Goal: Task Accomplishment & Management: Manage account settings

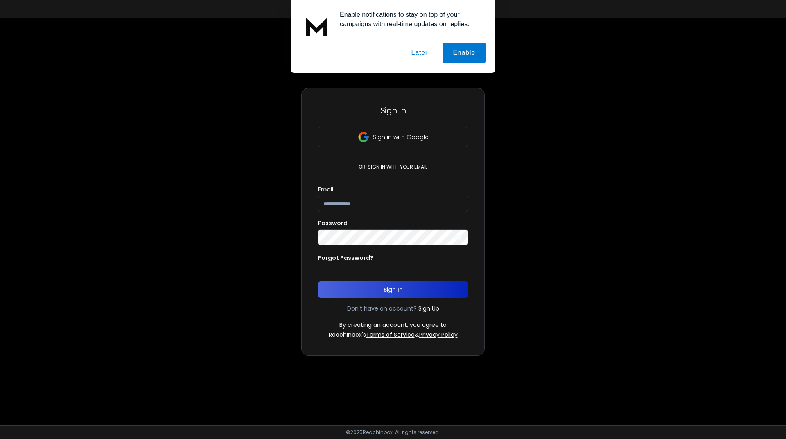
type input "**********"
click at [383, 286] on button "Sign In" at bounding box center [393, 290] width 150 height 16
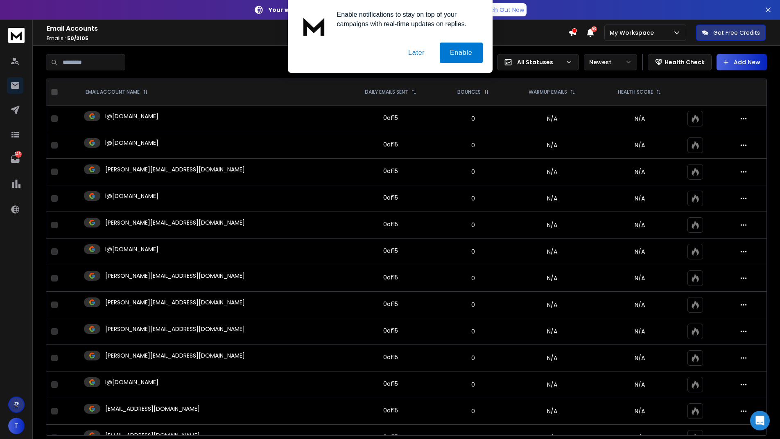
click at [421, 57] on button "Later" at bounding box center [416, 53] width 37 height 20
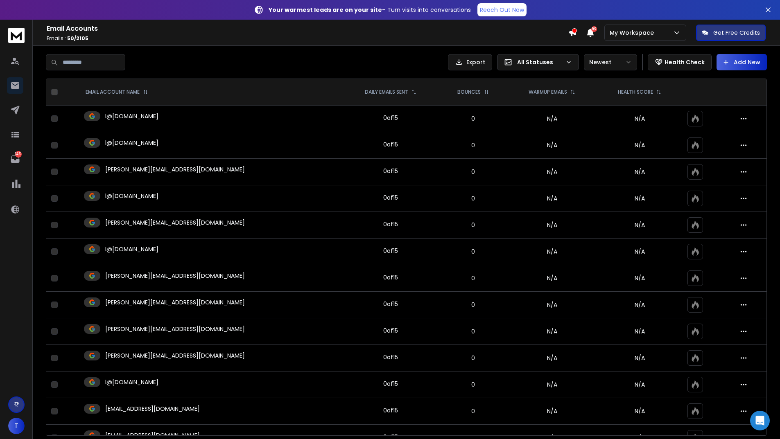
click at [731, 61] on button "Add New" at bounding box center [742, 62] width 50 height 16
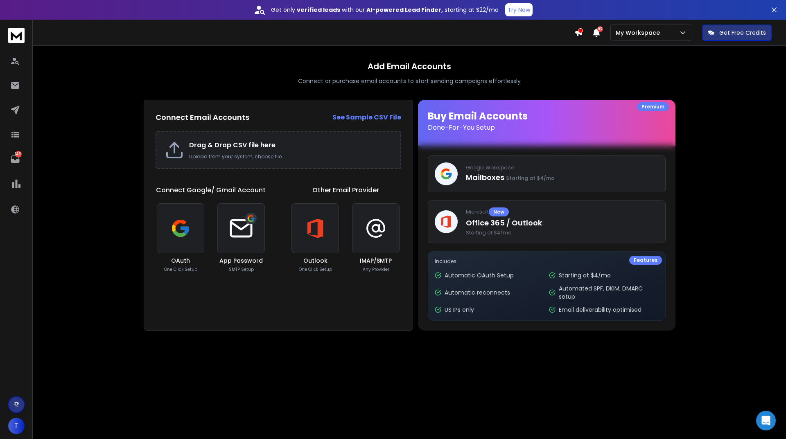
click at [181, 250] on div at bounding box center [181, 229] width 48 height 50
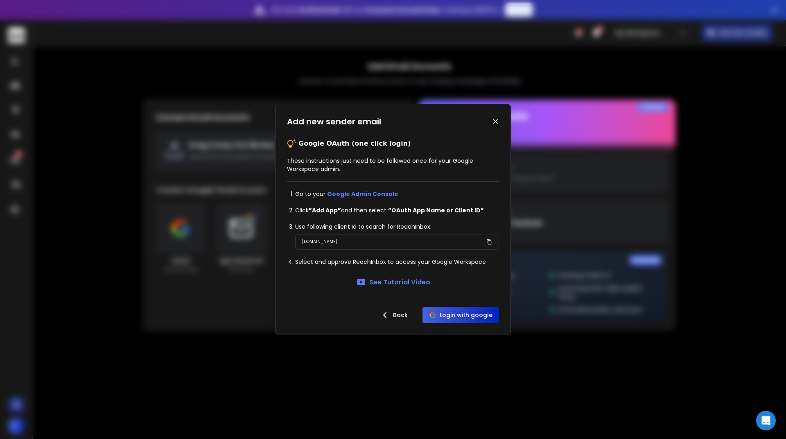
click at [447, 309] on button "Login with google" at bounding box center [461, 315] width 77 height 16
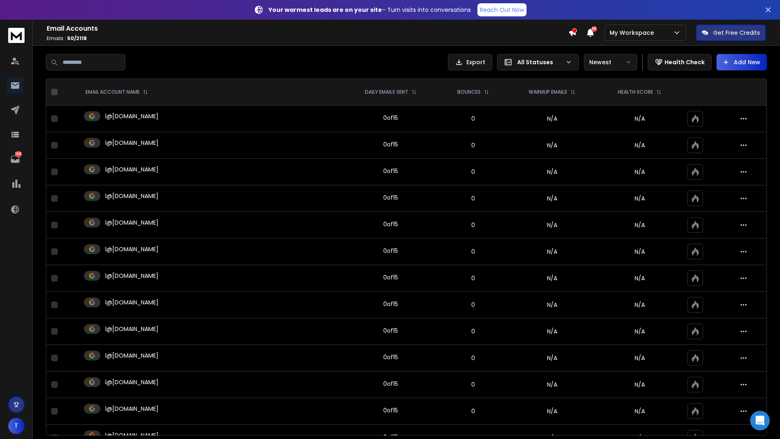
click at [732, 62] on button "Add New" at bounding box center [742, 62] width 50 height 16
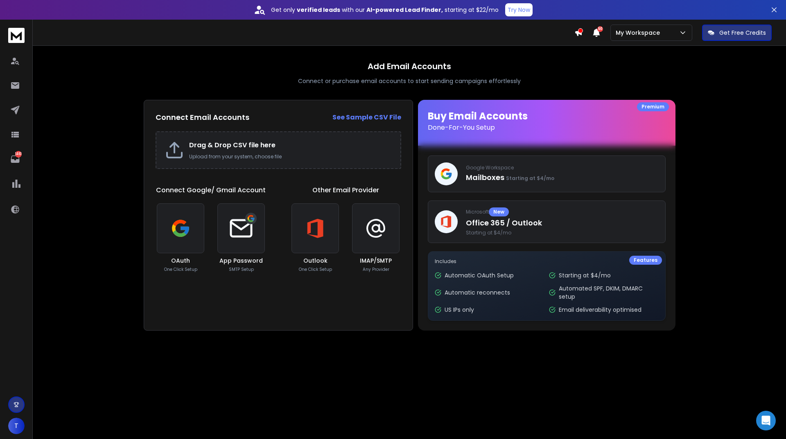
click at [190, 241] on div at bounding box center [181, 229] width 48 height 50
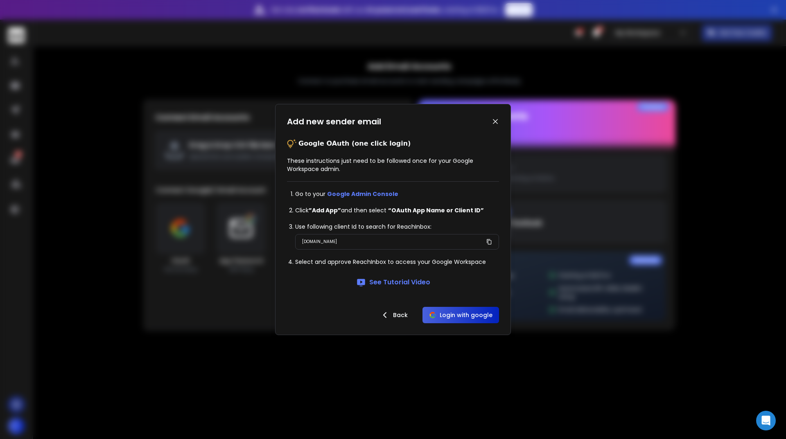
click at [437, 310] on button "Login with google" at bounding box center [461, 315] width 77 height 16
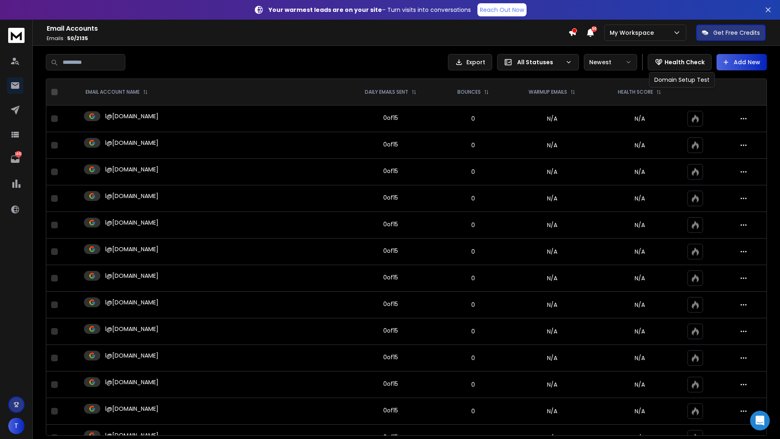
click at [720, 59] on button "Add New" at bounding box center [742, 62] width 50 height 16
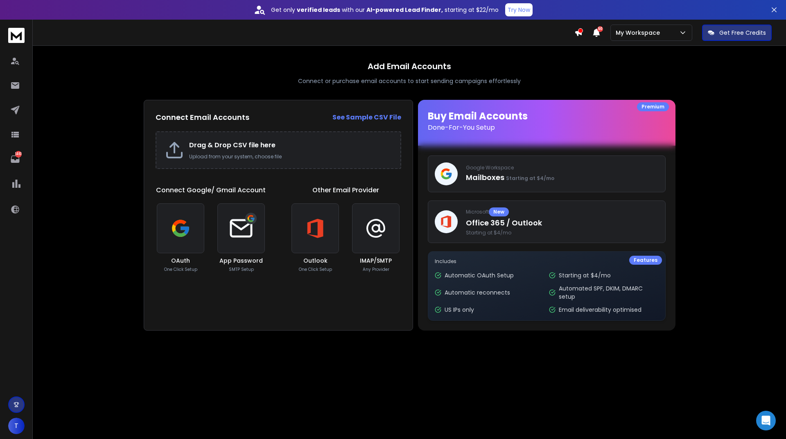
click at [167, 222] on div at bounding box center [181, 229] width 48 height 50
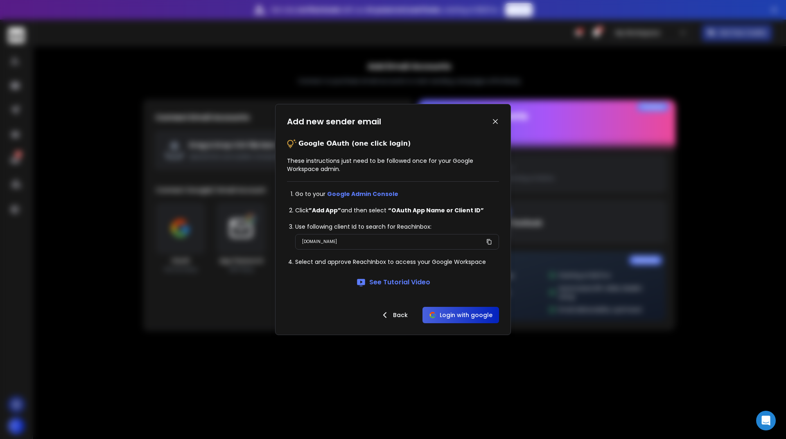
click at [457, 309] on button "Login with google" at bounding box center [461, 315] width 77 height 16
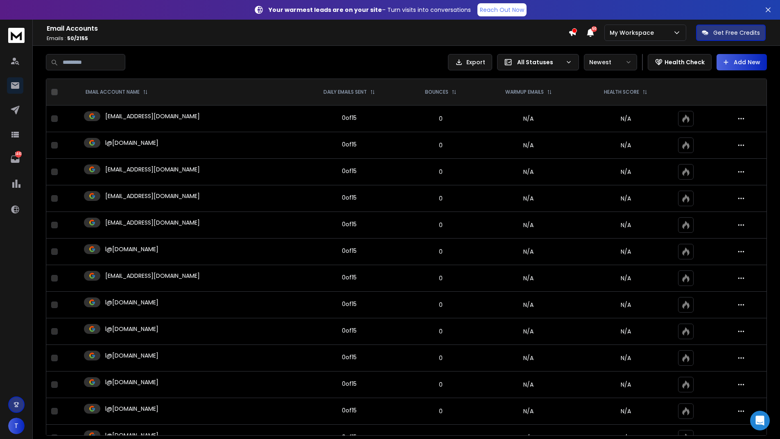
click at [728, 59] on icon at bounding box center [726, 62] width 6 height 6
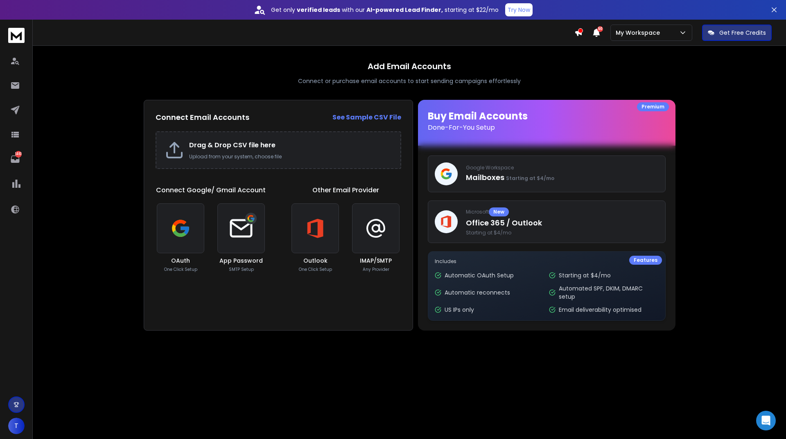
click at [187, 238] on icon at bounding box center [180, 228] width 20 height 25
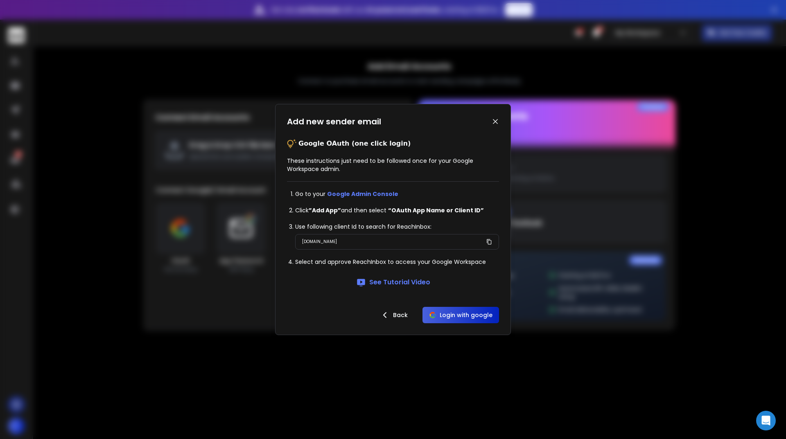
click at [441, 313] on button "Login with google" at bounding box center [461, 315] width 77 height 16
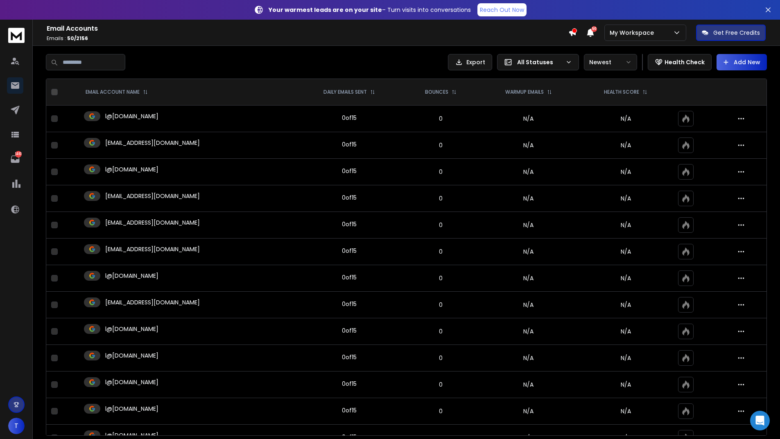
click at [733, 63] on button "Add New" at bounding box center [742, 62] width 50 height 16
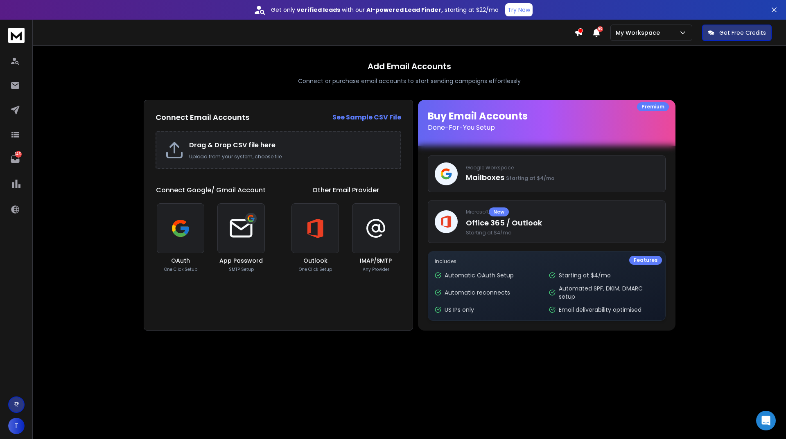
click at [208, 247] on div "OAuth One Click Setup App Password SMTP Setup" at bounding box center [211, 238] width 111 height 69
click at [170, 223] on div at bounding box center [181, 229] width 48 height 50
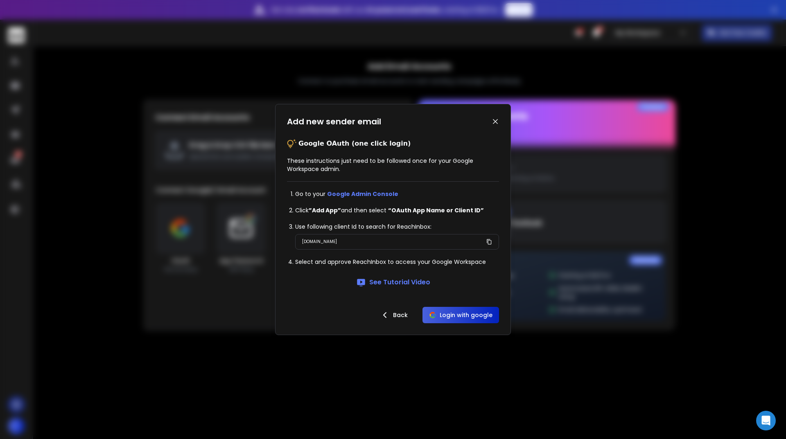
click at [453, 310] on button "Login with google" at bounding box center [461, 315] width 77 height 16
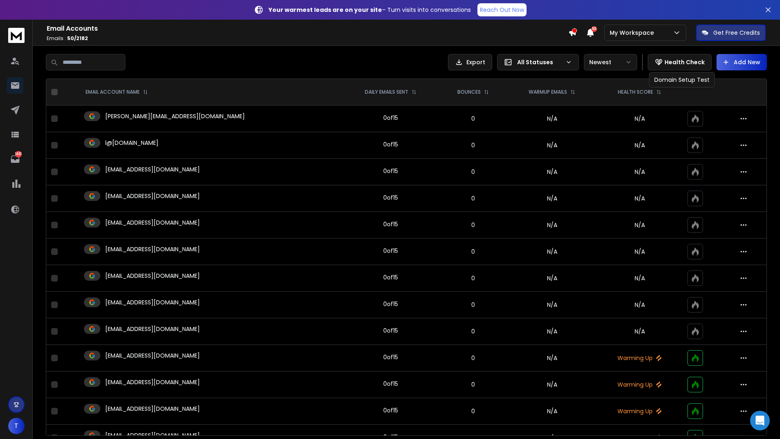
click at [731, 61] on button "Add New" at bounding box center [742, 62] width 50 height 16
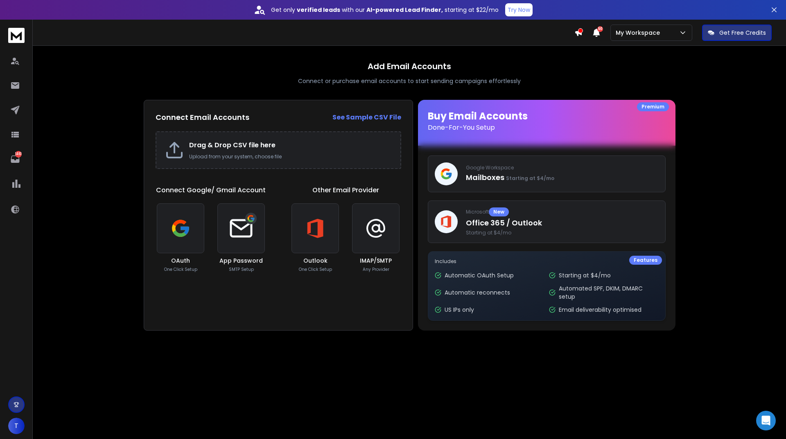
click at [178, 218] on icon at bounding box center [180, 228] width 20 height 25
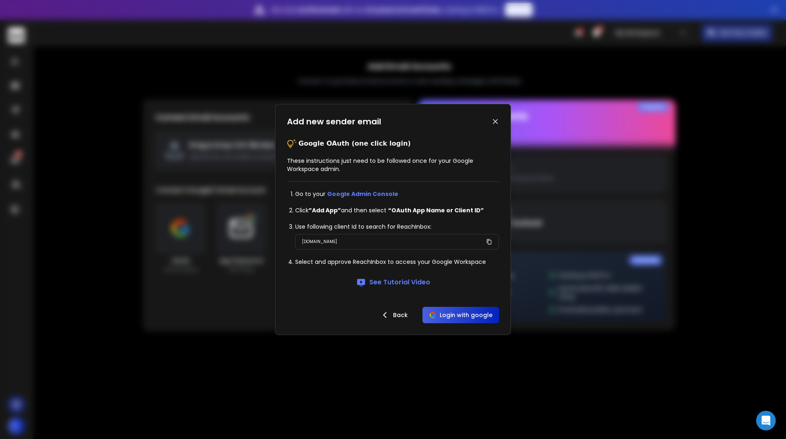
click at [465, 315] on button "Login with google" at bounding box center [461, 315] width 77 height 16
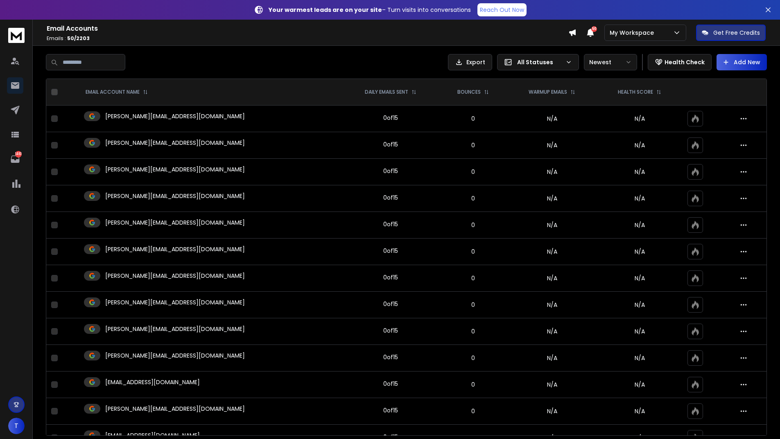
click at [722, 61] on button "Add New" at bounding box center [742, 62] width 50 height 16
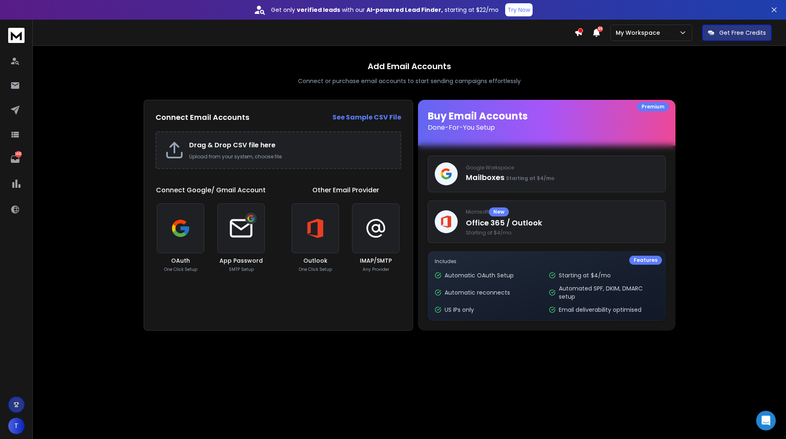
click at [199, 239] on div at bounding box center [181, 229] width 48 height 50
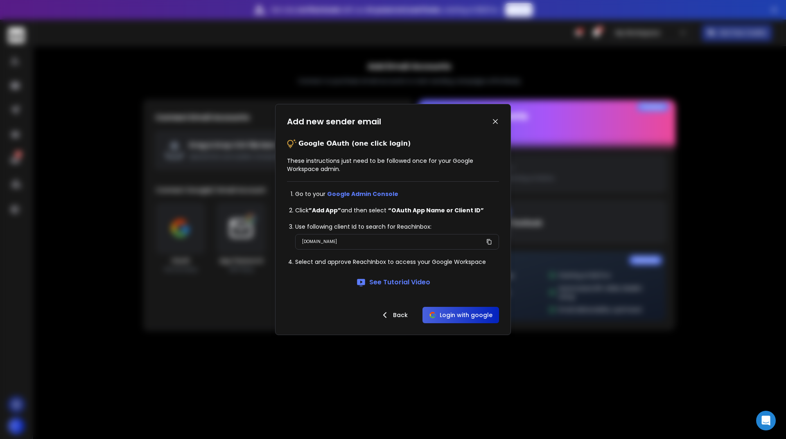
click at [459, 317] on button "Login with google" at bounding box center [461, 315] width 77 height 16
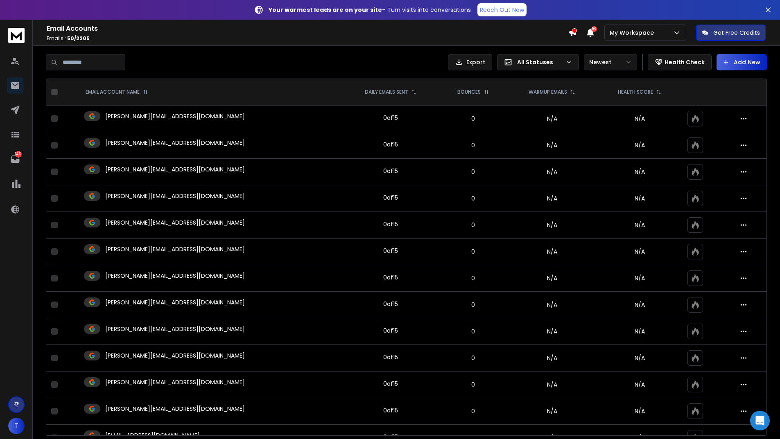
click at [736, 66] on button "Add New" at bounding box center [742, 62] width 50 height 16
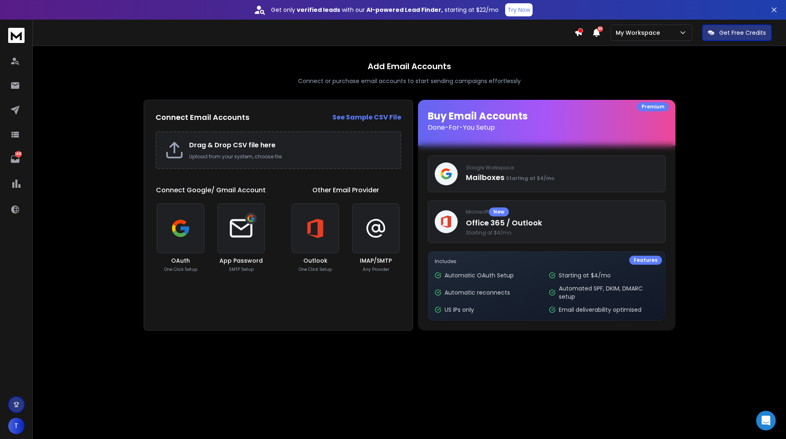
click at [177, 221] on icon at bounding box center [180, 228] width 20 height 25
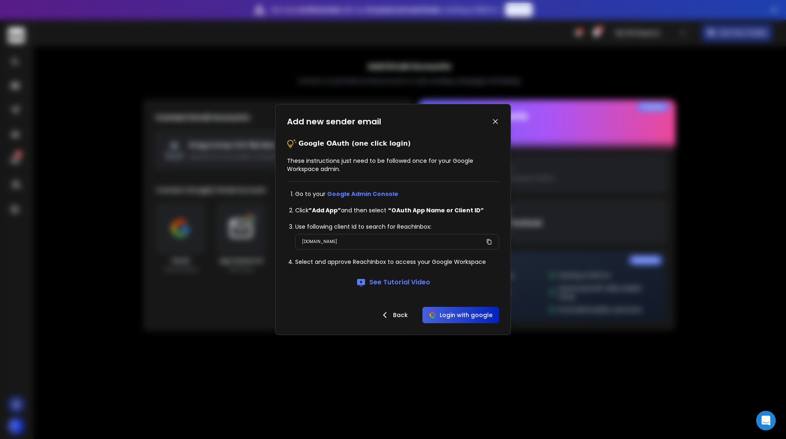
click at [425, 311] on button "Login with google" at bounding box center [461, 315] width 77 height 16
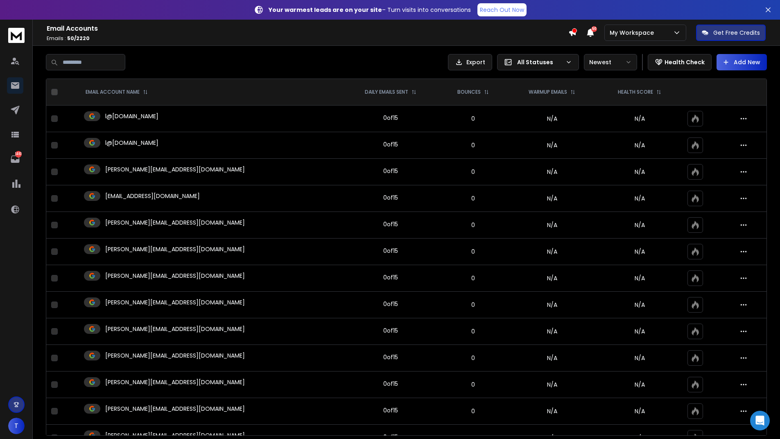
click at [743, 63] on button "Add New" at bounding box center [742, 62] width 50 height 16
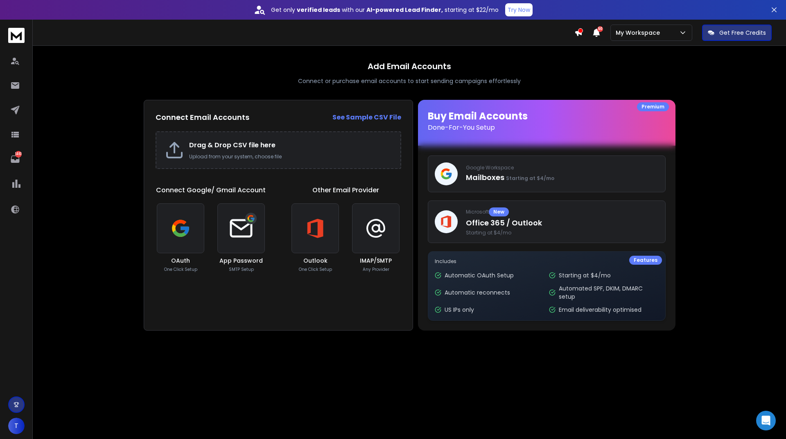
click at [179, 207] on div at bounding box center [181, 229] width 48 height 50
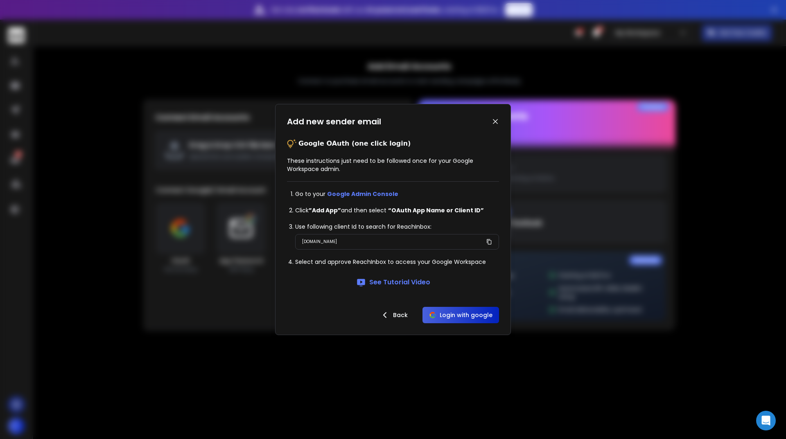
click at [458, 307] on button "Login with google" at bounding box center [461, 315] width 77 height 16
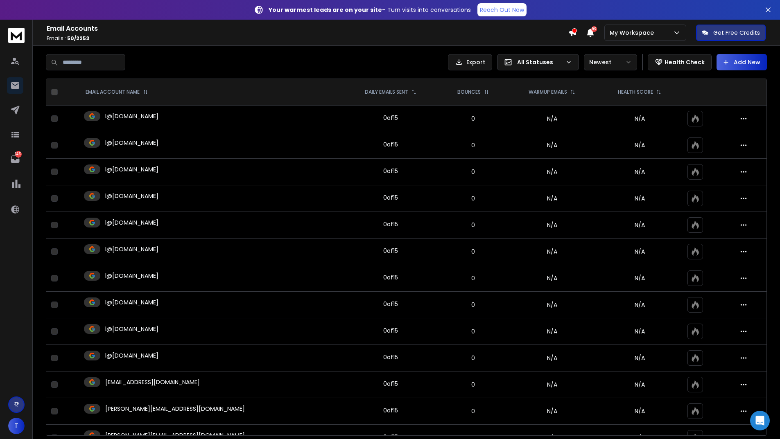
click at [724, 74] on div "Export All Statuses Newest Health Check Add New EMAIL ACCOUNT NAME DAILY EMAILS…" at bounding box center [406, 245] width 721 height 382
click at [726, 67] on button "Add New" at bounding box center [742, 62] width 50 height 16
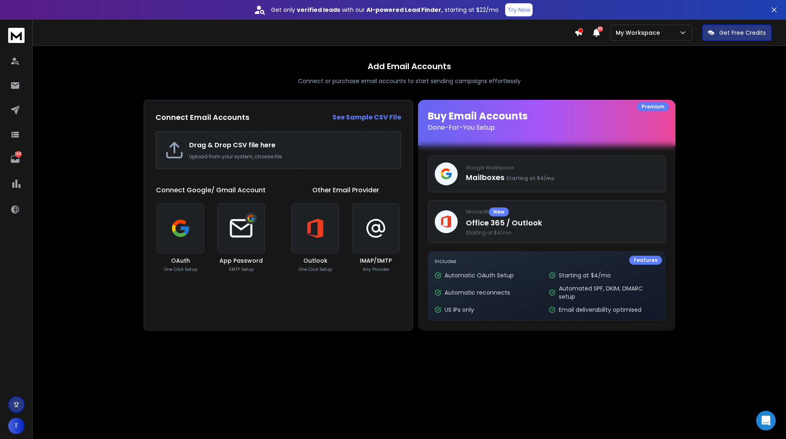
click at [175, 232] on icon at bounding box center [180, 233] width 14 height 7
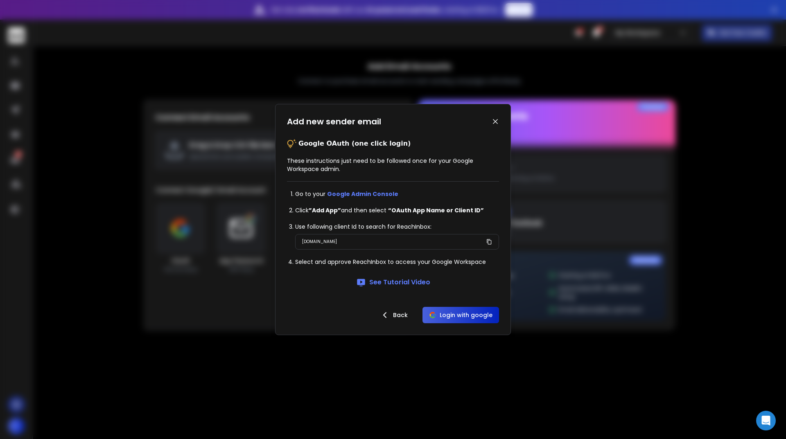
click at [457, 319] on button "Login with google" at bounding box center [461, 315] width 77 height 16
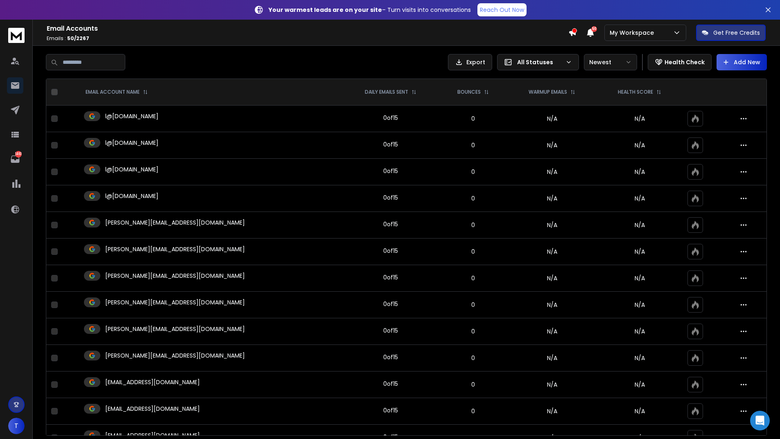
click at [750, 46] on div "Export All Statuses Newest Health Check Add New EMAIL ACCOUNT NAME DAILY EMAILS…" at bounding box center [406, 245] width 747 height 398
click at [747, 60] on button "Add New" at bounding box center [742, 62] width 50 height 16
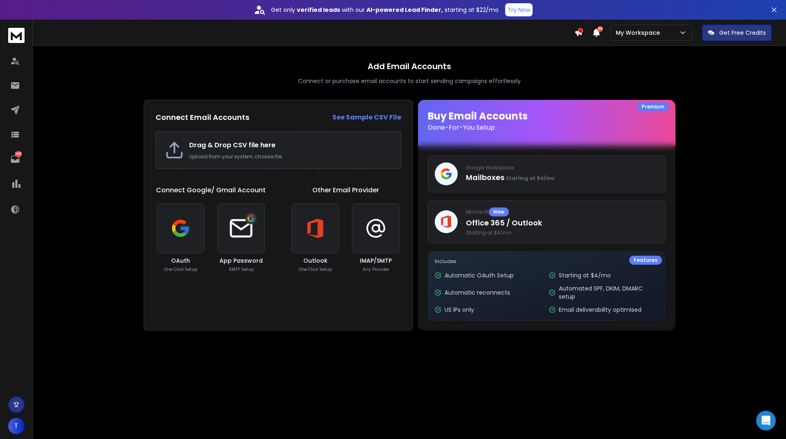
click at [213, 250] on div "OAuth One Click Setup App Password SMTP Setup" at bounding box center [211, 238] width 111 height 69
click at [197, 240] on div at bounding box center [181, 229] width 48 height 50
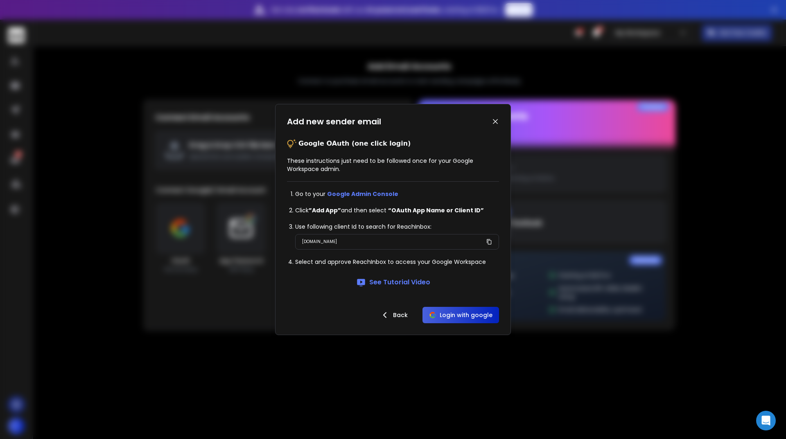
click at [441, 310] on button "Login with google" at bounding box center [461, 315] width 77 height 16
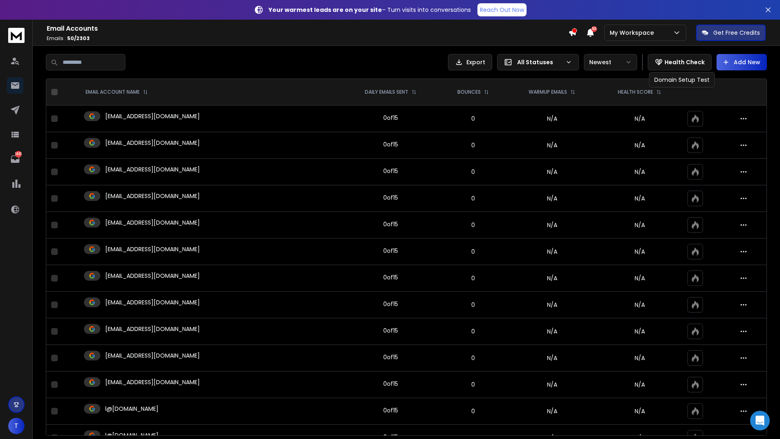
click at [731, 62] on button "Add New" at bounding box center [742, 62] width 50 height 16
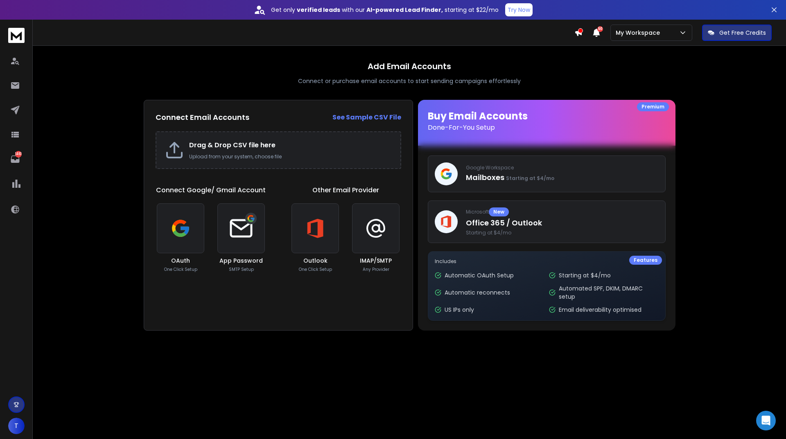
click at [197, 231] on div at bounding box center [181, 229] width 48 height 50
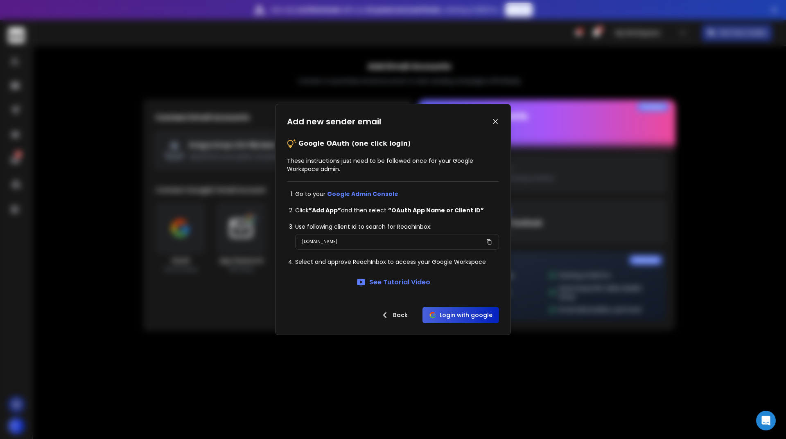
click at [495, 311] on button "Login with google" at bounding box center [461, 315] width 77 height 16
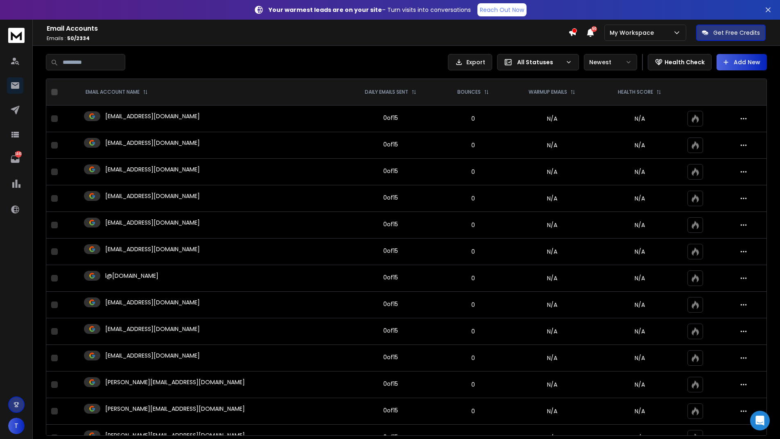
click at [742, 66] on button "Add New" at bounding box center [742, 62] width 50 height 16
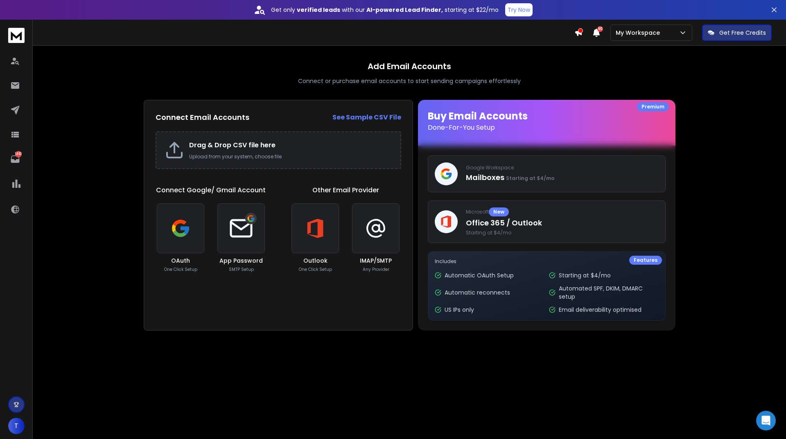
click at [188, 213] on div at bounding box center [181, 229] width 48 height 50
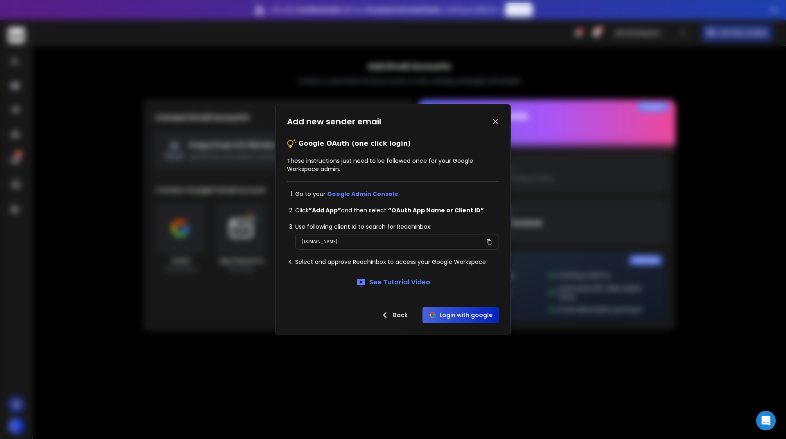
click at [442, 304] on div "Google OAuth (one click login) These instructions just need to be followed once…" at bounding box center [393, 231] width 212 height 185
click at [447, 311] on button "Login with google" at bounding box center [461, 315] width 77 height 16
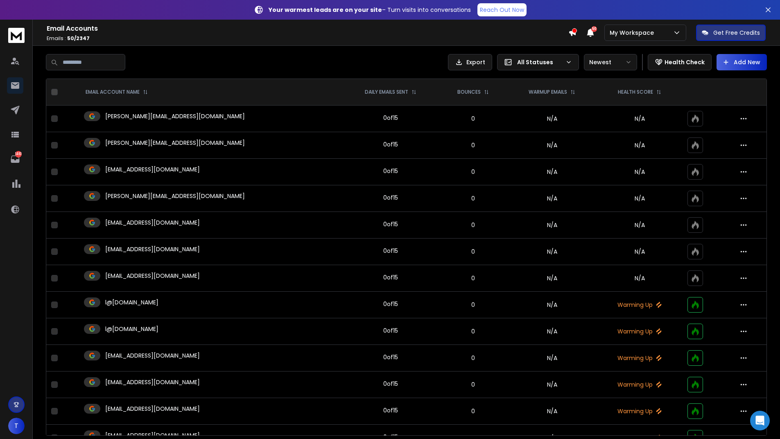
click at [726, 68] on button "Add New" at bounding box center [742, 62] width 50 height 16
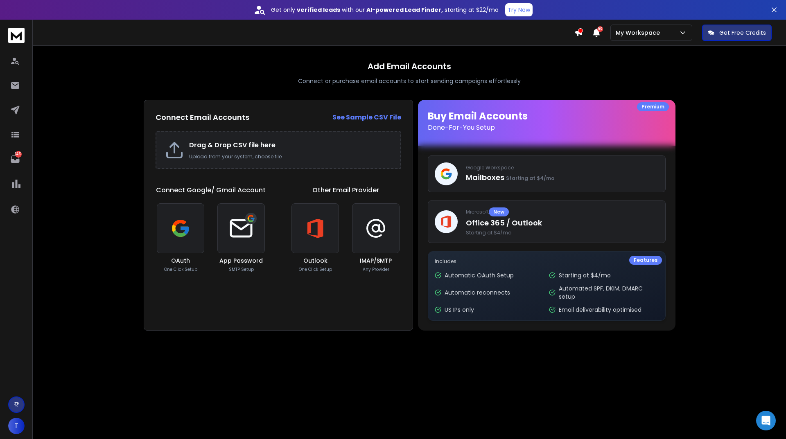
click at [175, 235] on icon at bounding box center [180, 228] width 20 height 25
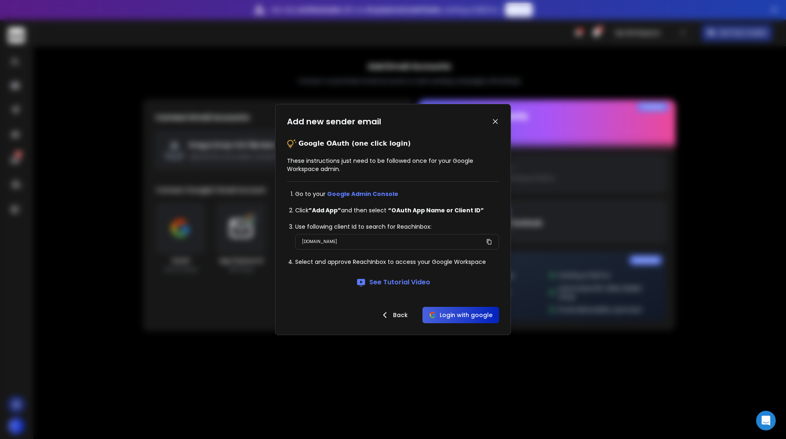
click at [473, 316] on button "Login with google" at bounding box center [461, 315] width 77 height 16
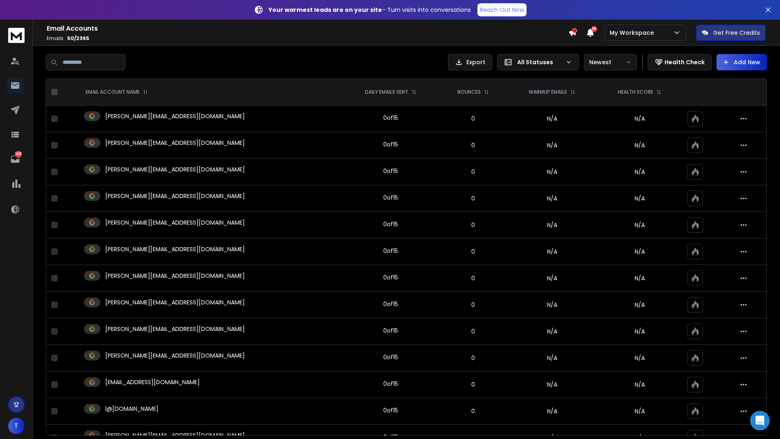
click at [755, 61] on button "Add New" at bounding box center [742, 62] width 50 height 16
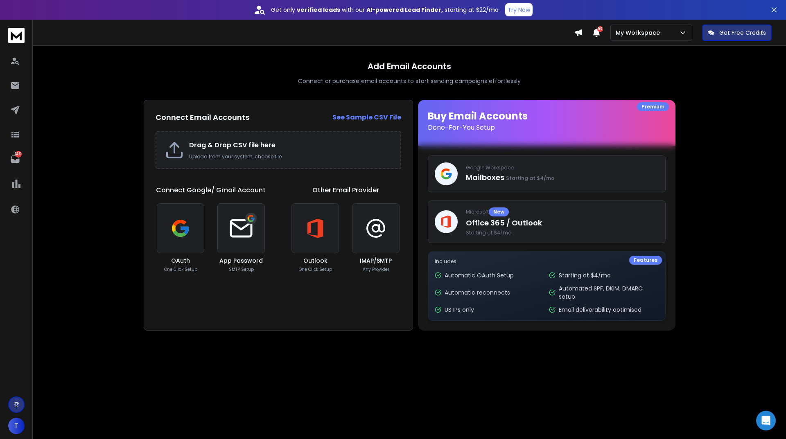
click at [197, 234] on div at bounding box center [181, 229] width 48 height 50
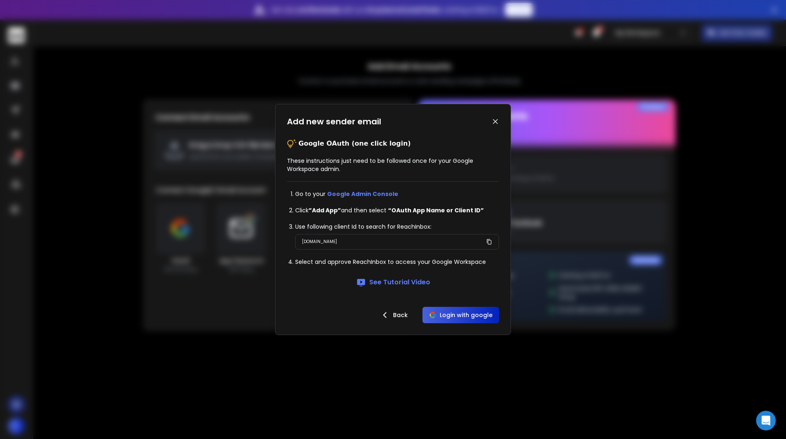
click at [451, 310] on button "Login with google" at bounding box center [461, 315] width 77 height 16
